Goal: Task Accomplishment & Management: Manage account settings

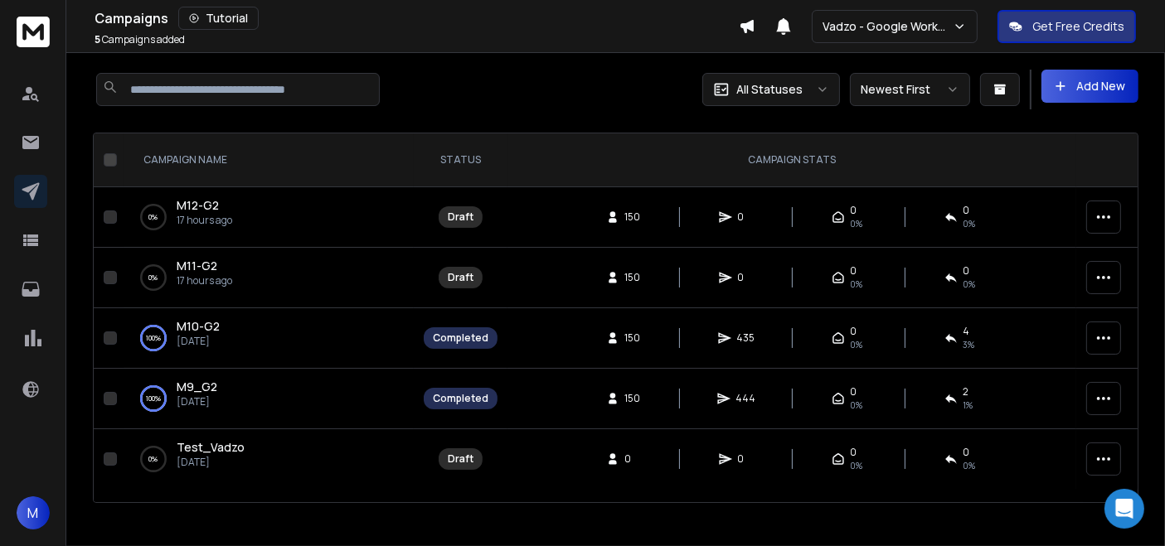
click at [307, 286] on div "0 % M11-G2 17 hours ago" at bounding box center [268, 278] width 257 height 40
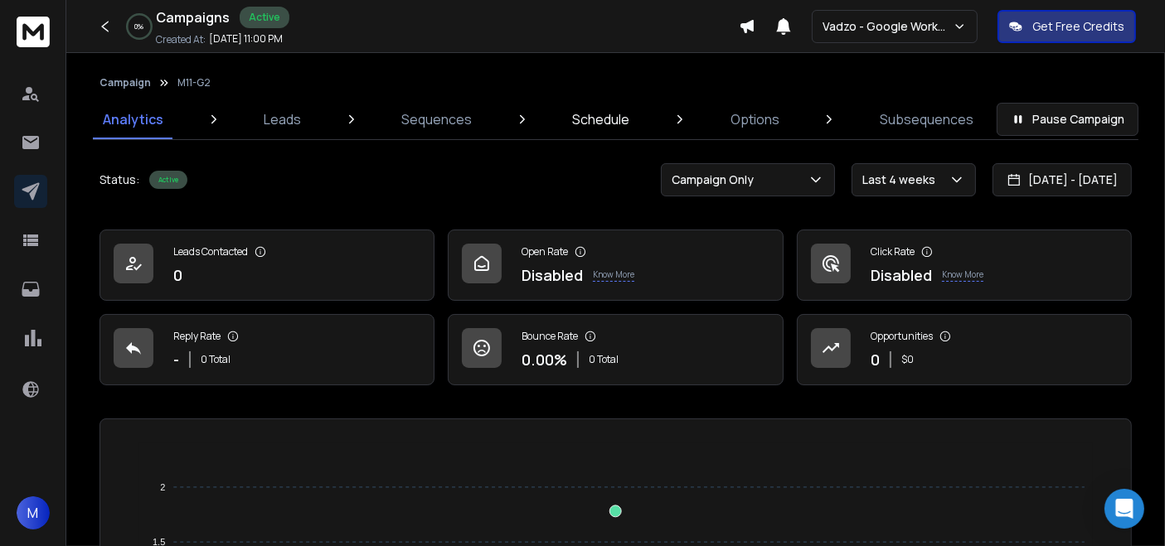
click at [613, 119] on p "Schedule" at bounding box center [601, 119] width 57 height 20
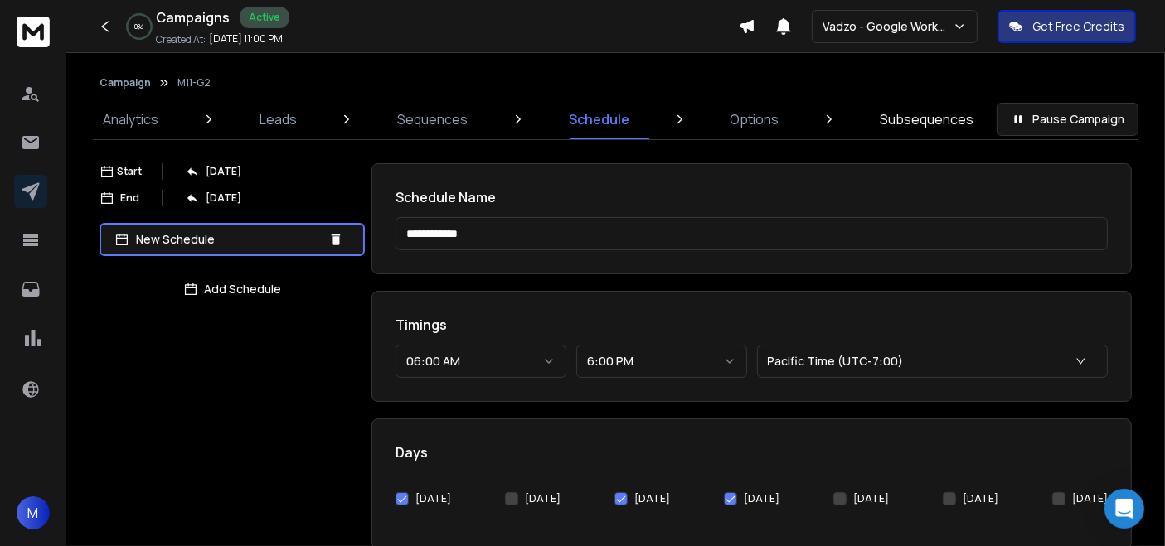
click at [911, 119] on p "Subsequences" at bounding box center [927, 119] width 94 height 20
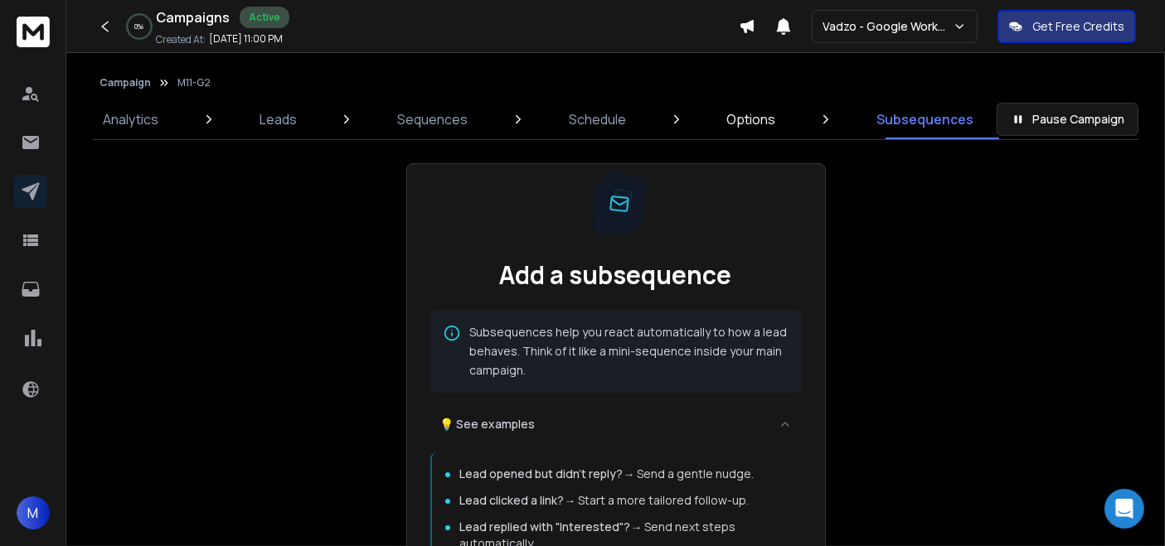
click at [759, 114] on p "Options" at bounding box center [750, 119] width 49 height 20
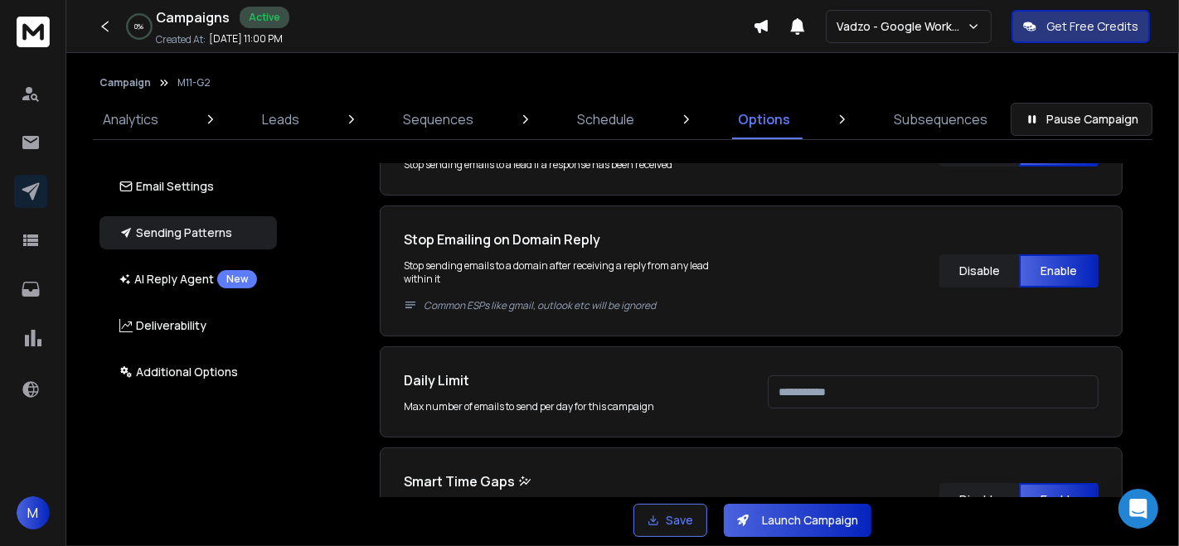
scroll to position [368, 0]
click at [798, 524] on button "Launch Campaign" at bounding box center [798, 520] width 148 height 33
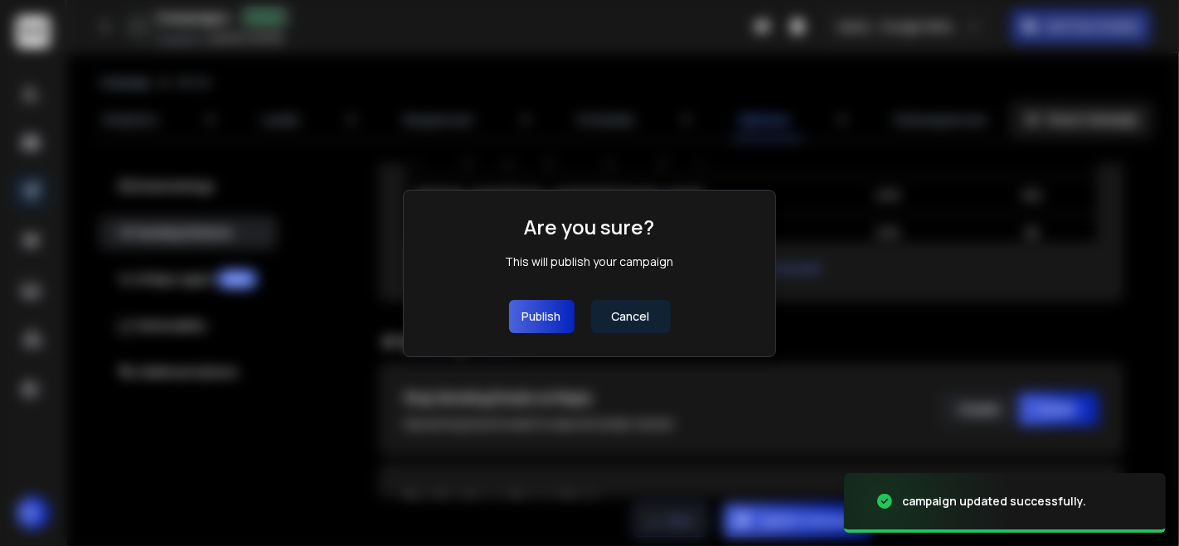
scroll to position [630, 0]
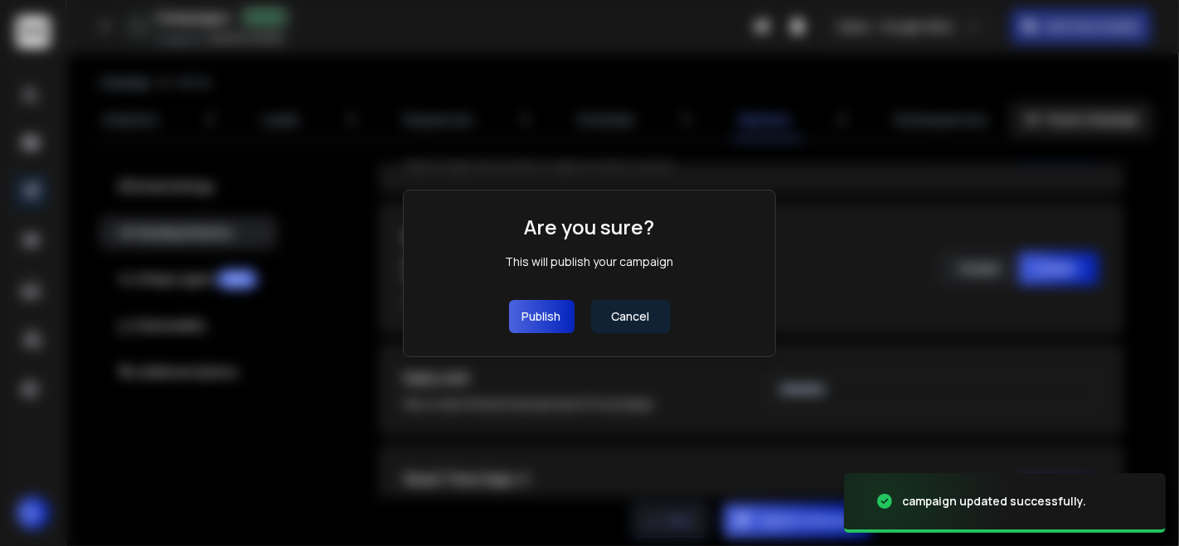
click at [543, 307] on button "Publish" at bounding box center [541, 316] width 65 height 33
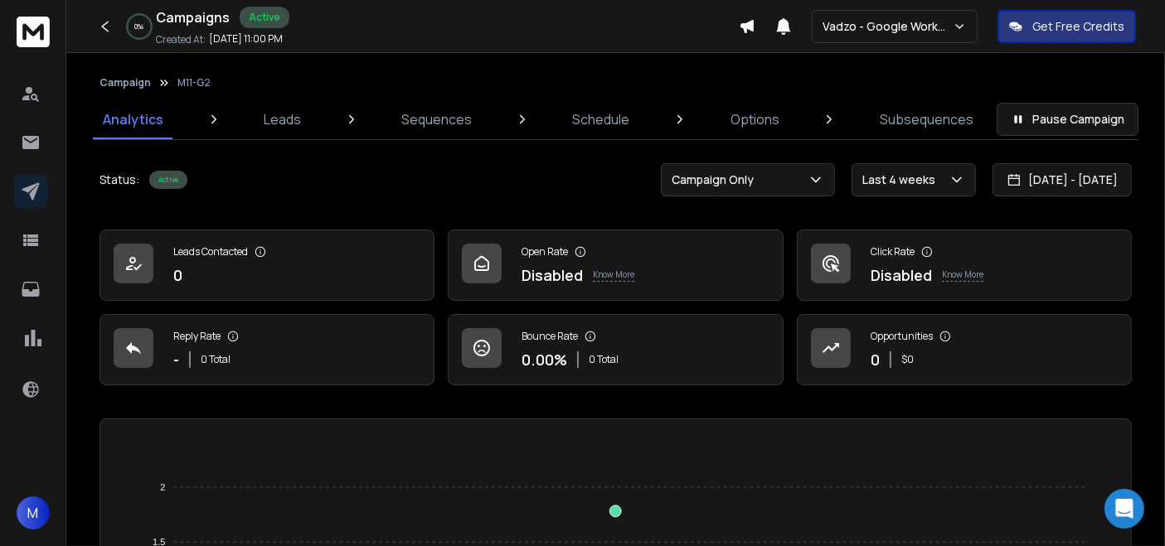
click at [128, 80] on button "Campaign" at bounding box center [124, 82] width 51 height 13
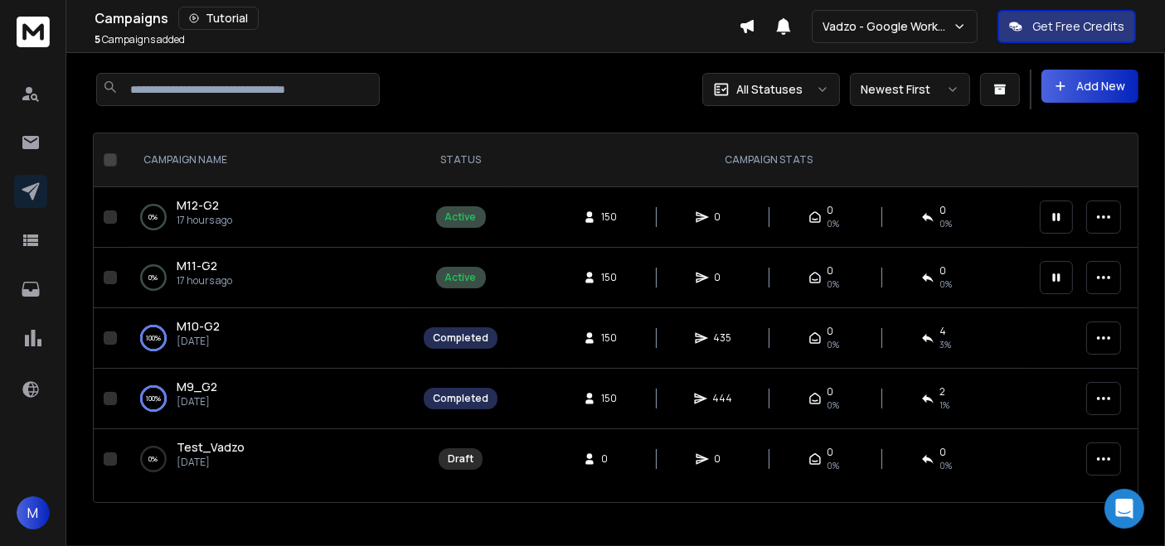
click at [274, 206] on div "0 % M12-G2 17 hours ago" at bounding box center [268, 217] width 257 height 40
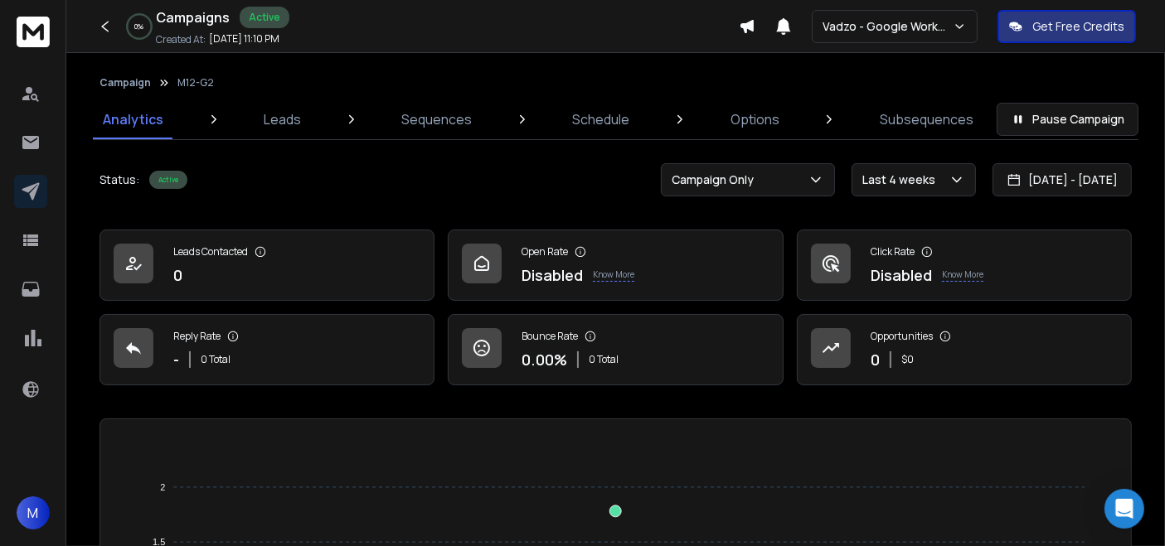
drag, startPoint x: 138, startPoint y: 114, endPoint x: 338, endPoint y: 218, distance: 225.8
click at [138, 114] on p "Analytics" at bounding box center [133, 119] width 61 height 20
click at [30, 184] on icon at bounding box center [31, 192] width 20 height 20
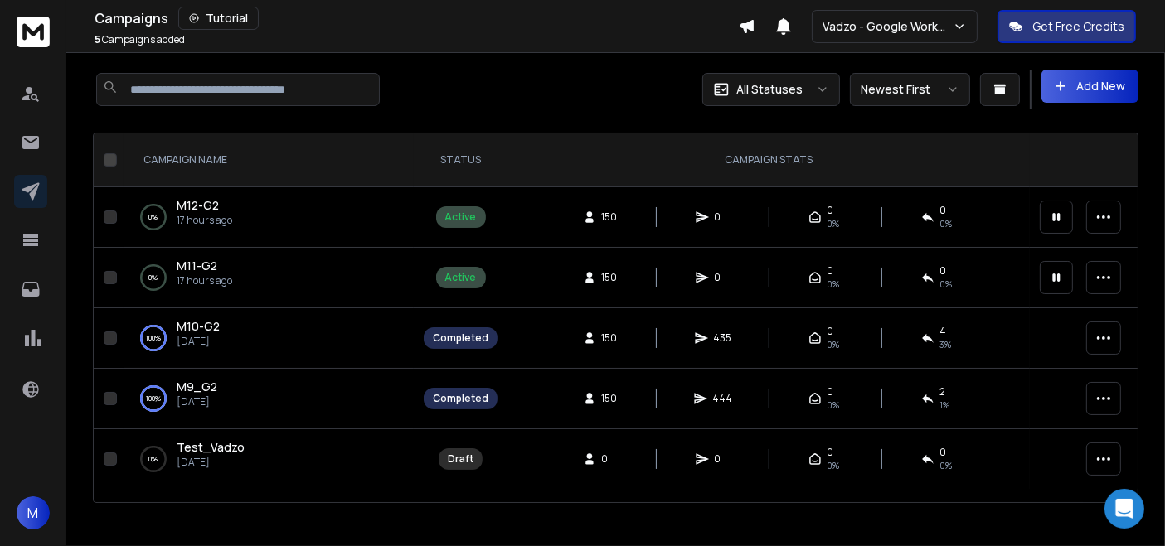
click at [315, 211] on div "0 % M12-G2 17 hours ago" at bounding box center [268, 217] width 257 height 40
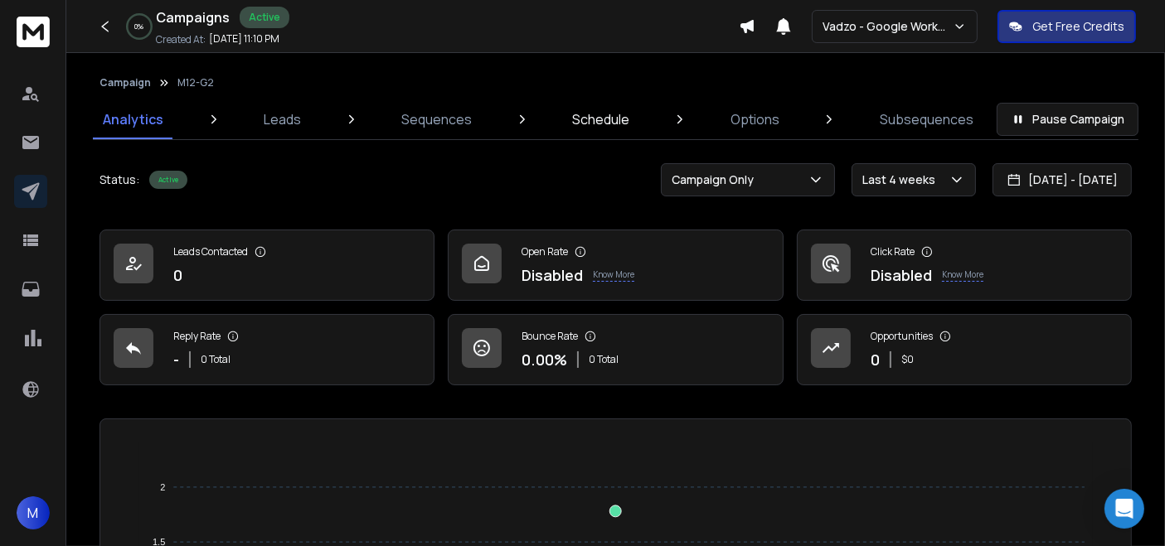
click at [595, 113] on p "Schedule" at bounding box center [601, 119] width 57 height 20
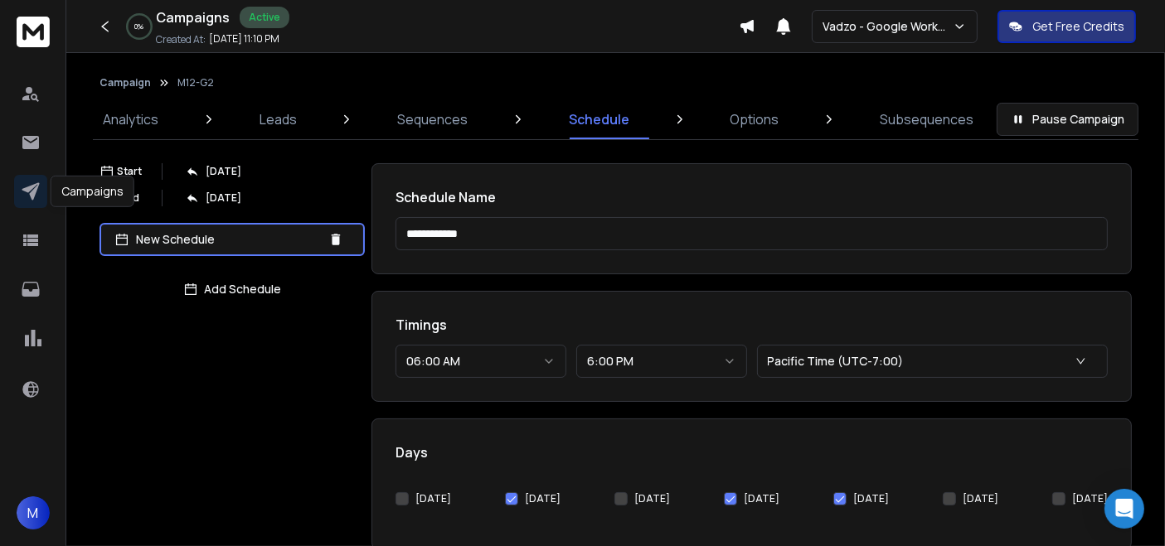
click at [32, 188] on icon at bounding box center [30, 191] width 17 height 17
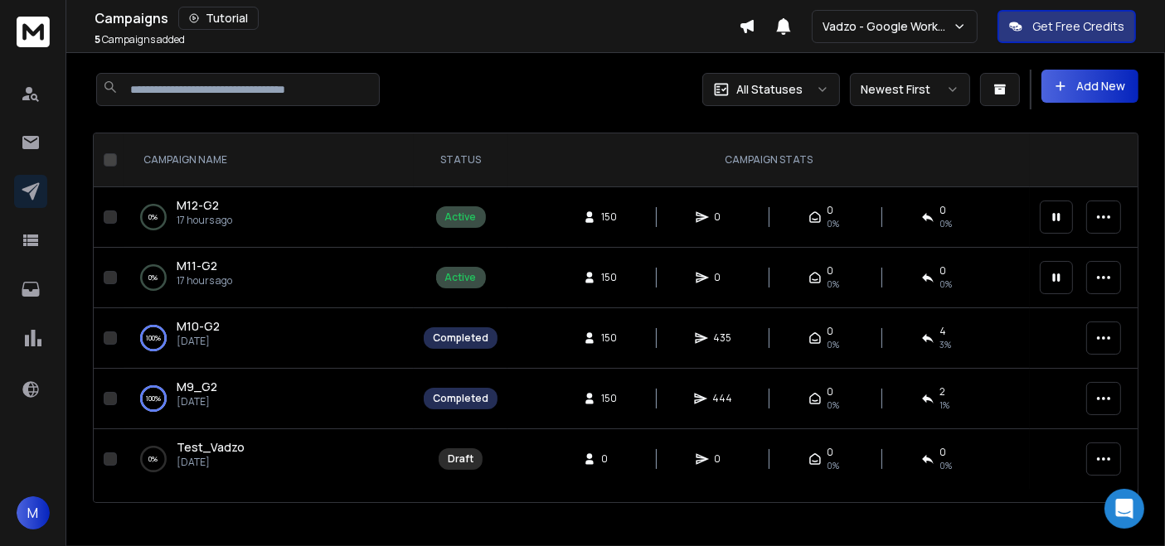
click at [287, 278] on div "0 % M11-G2 17 hours ago" at bounding box center [268, 278] width 257 height 40
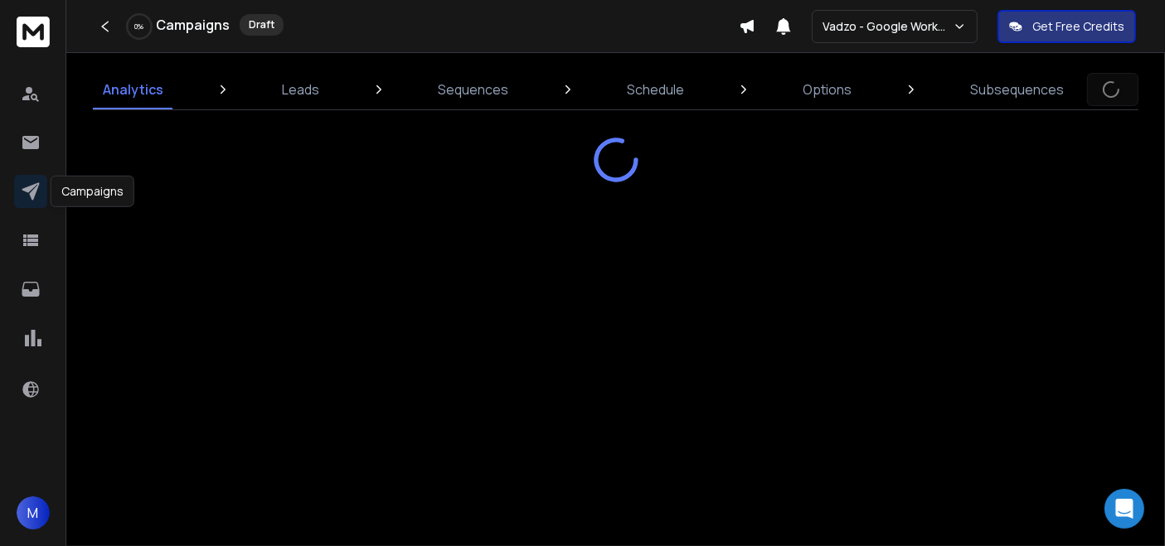
click at [12, 183] on div "M" at bounding box center [33, 273] width 66 height 546
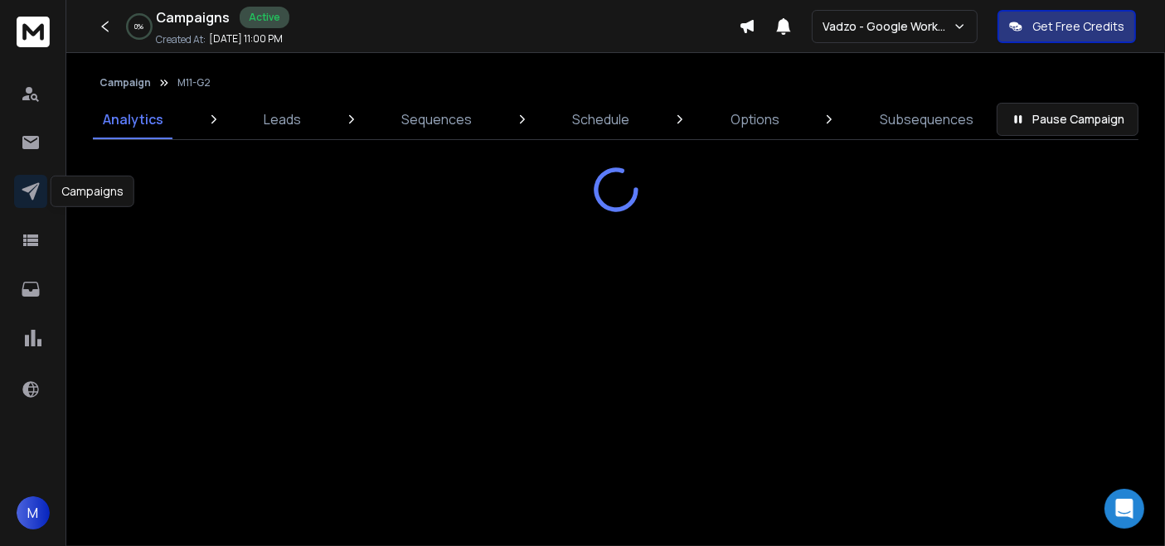
click at [22, 190] on icon at bounding box center [30, 191] width 17 height 17
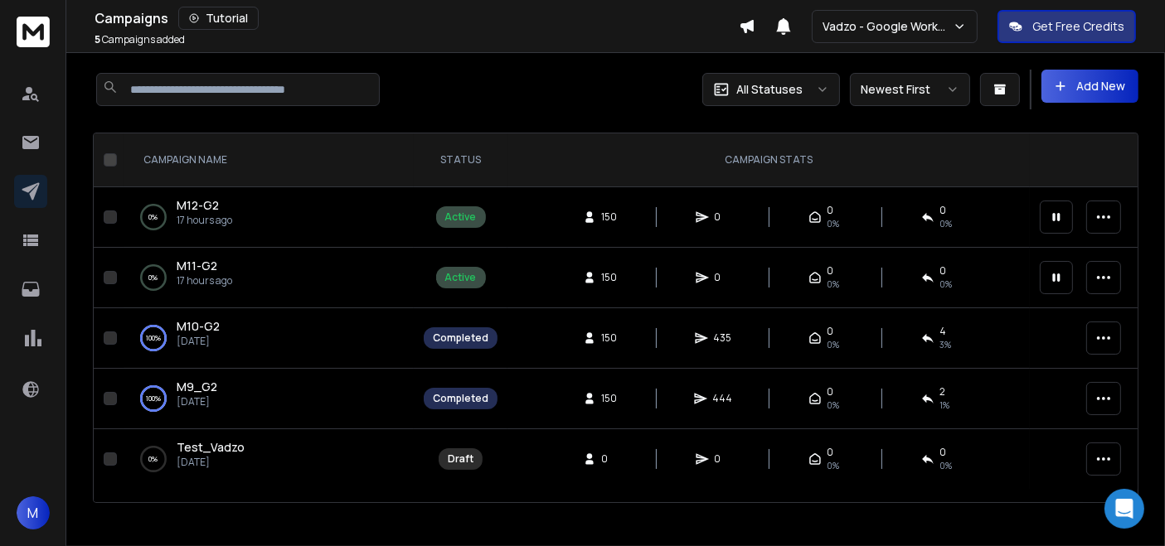
click at [502, 293] on td "Active" at bounding box center [461, 278] width 94 height 61
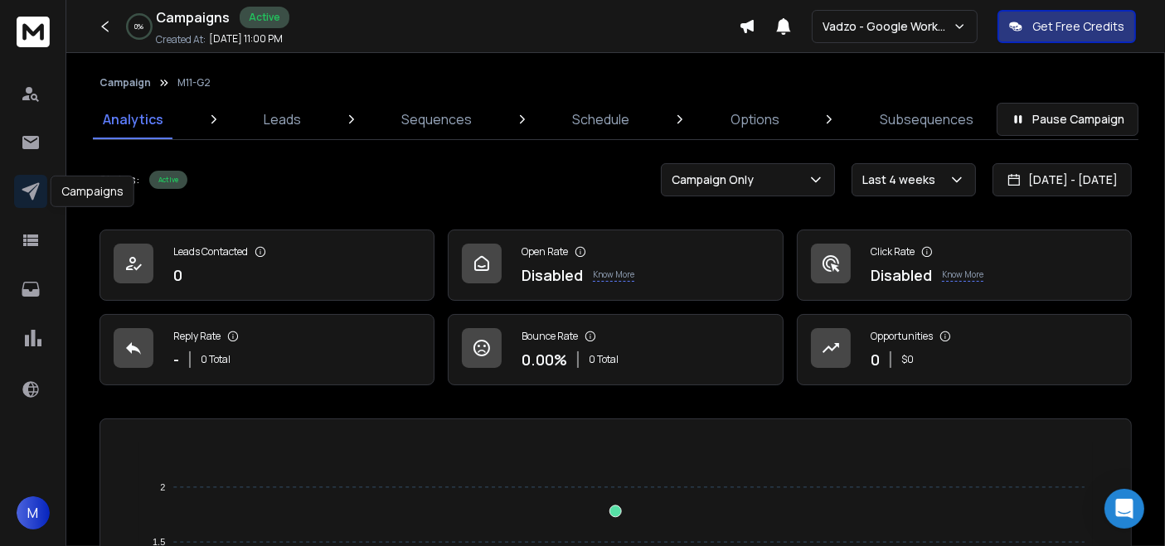
click at [42, 197] on link at bounding box center [30, 191] width 33 height 33
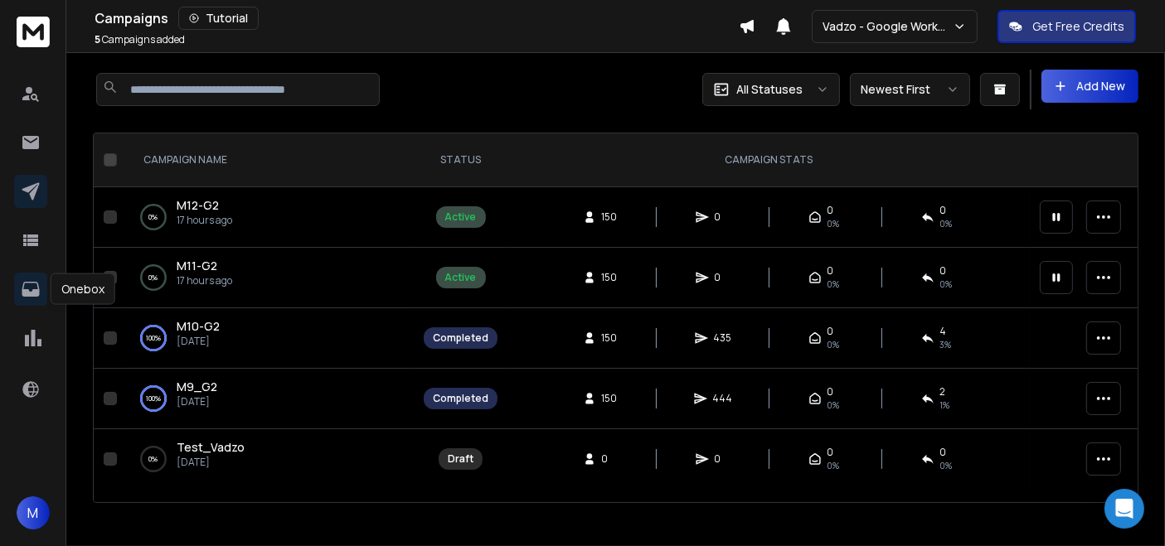
click at [31, 284] on icon at bounding box center [31, 289] width 20 height 20
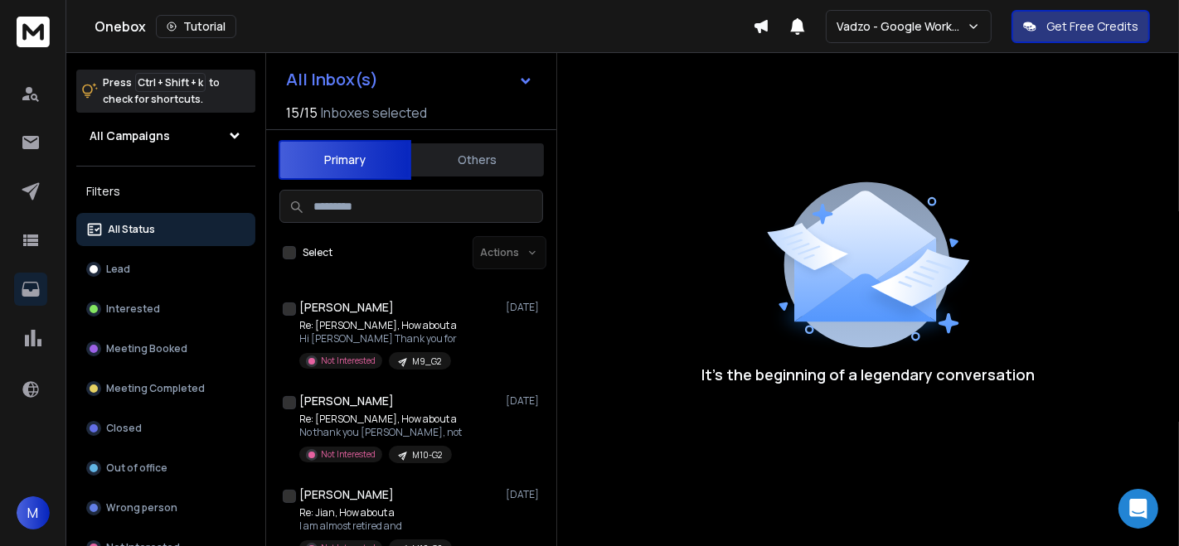
click at [482, 151] on button "Others" at bounding box center [477, 160] width 133 height 36
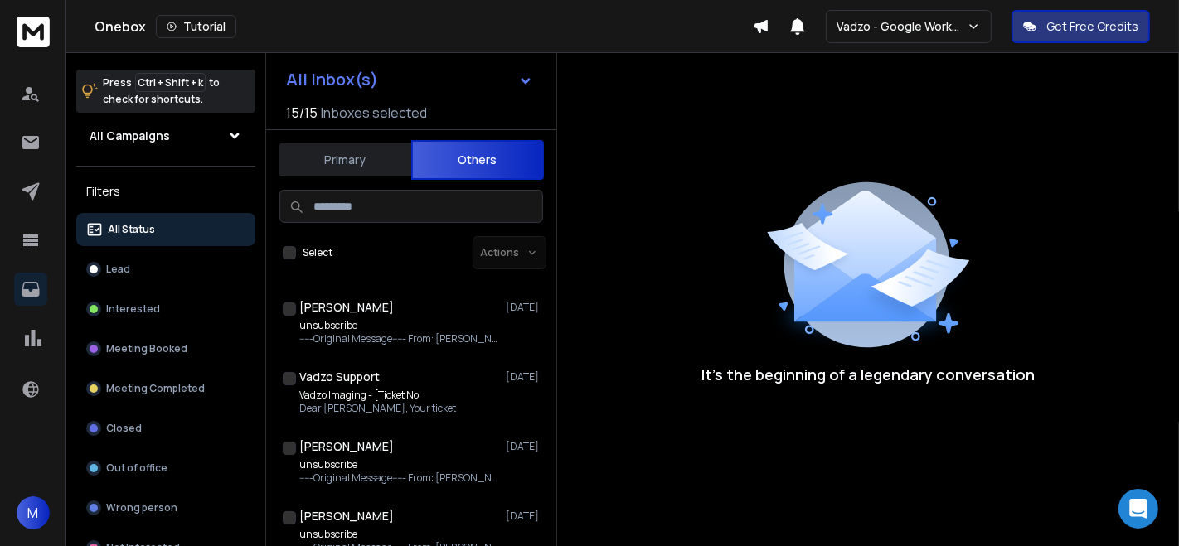
click at [333, 167] on button "Primary" at bounding box center [345, 160] width 133 height 36
